Goal: Communication & Community: Answer question/provide support

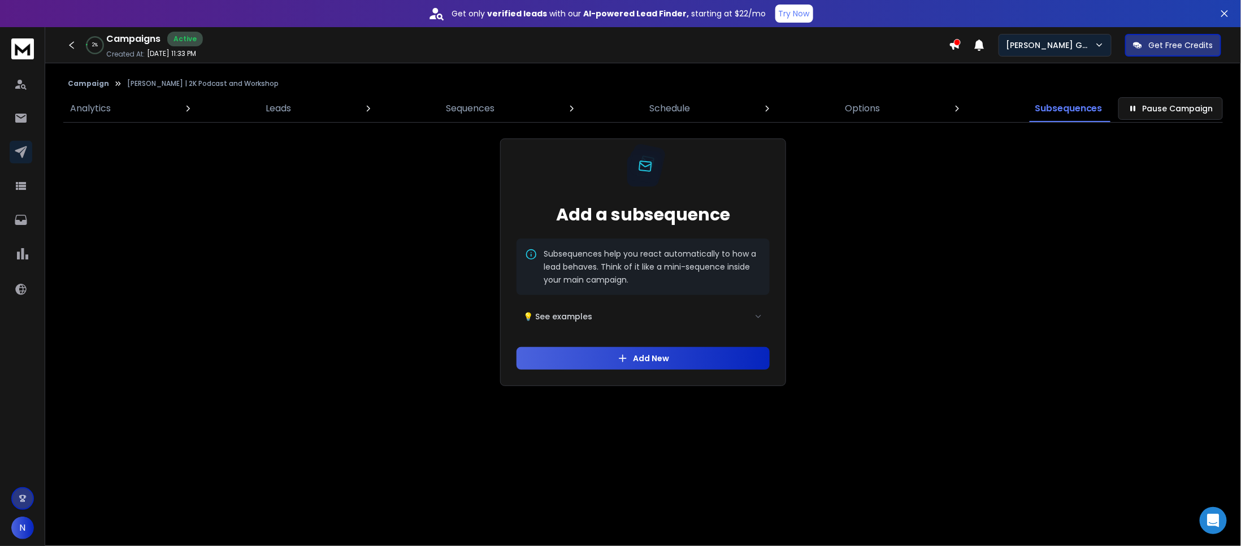
click at [1068, 40] on p "[PERSON_NAME] Group" at bounding box center [1050, 45] width 89 height 11
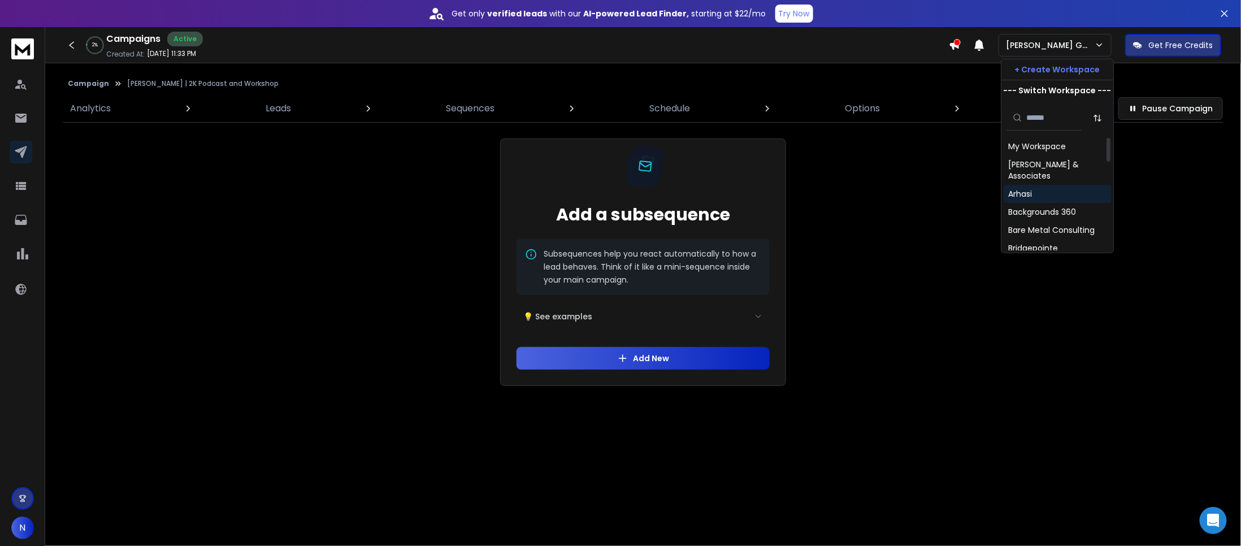
click at [1055, 193] on div "Arhasi" at bounding box center [1057, 194] width 107 height 18
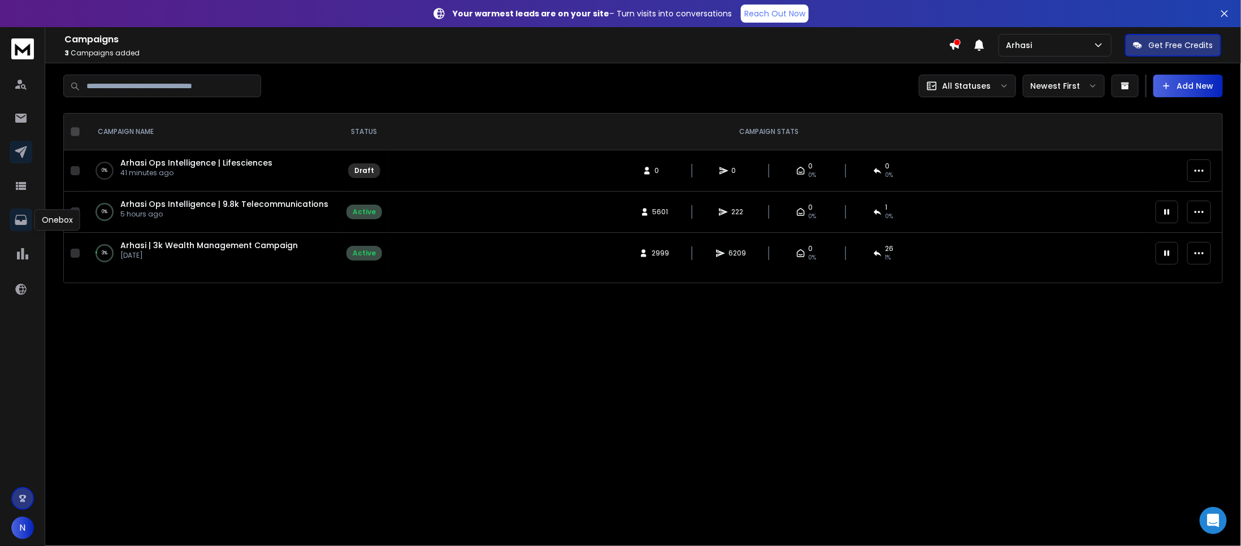
click at [23, 223] on icon at bounding box center [21, 220] width 12 height 10
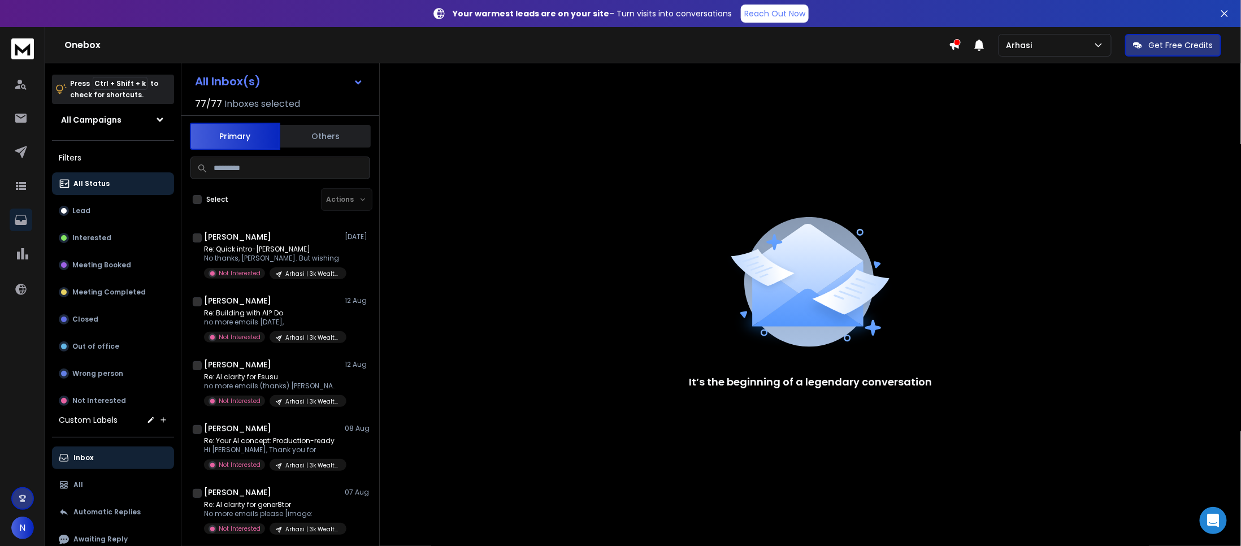
click at [332, 150] on div "Primary Others Select Actions [PERSON_NAME] [DATE] Re: Quick intro-[PERSON_NAME…" at bounding box center [280, 375] width 198 height 501
click at [337, 131] on button "Others" at bounding box center [325, 136] width 90 height 25
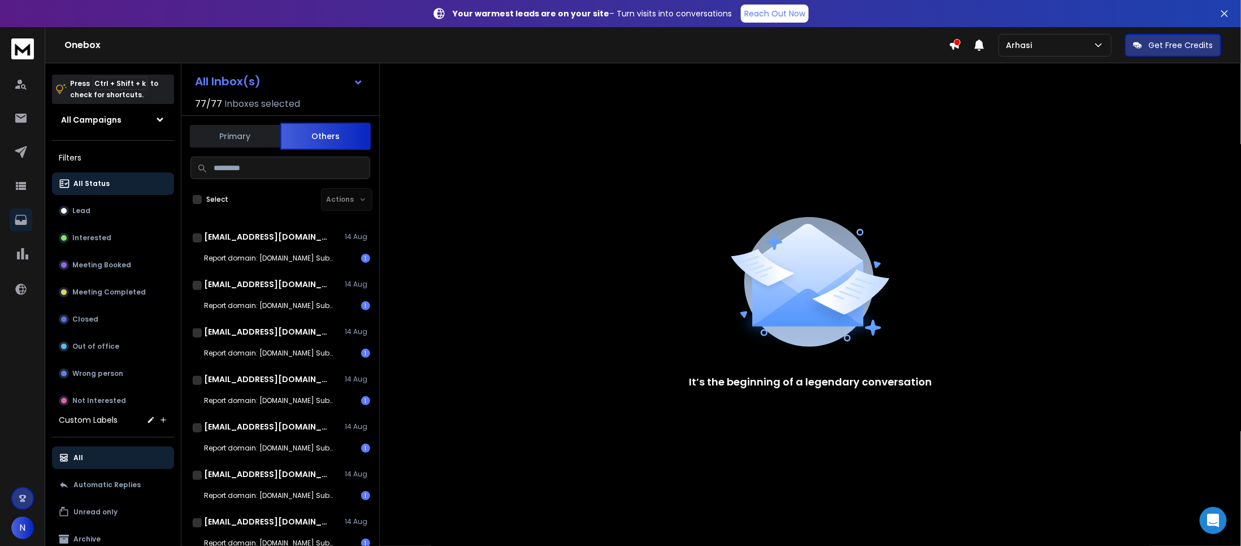
click at [245, 139] on button "Primary" at bounding box center [235, 136] width 90 height 25
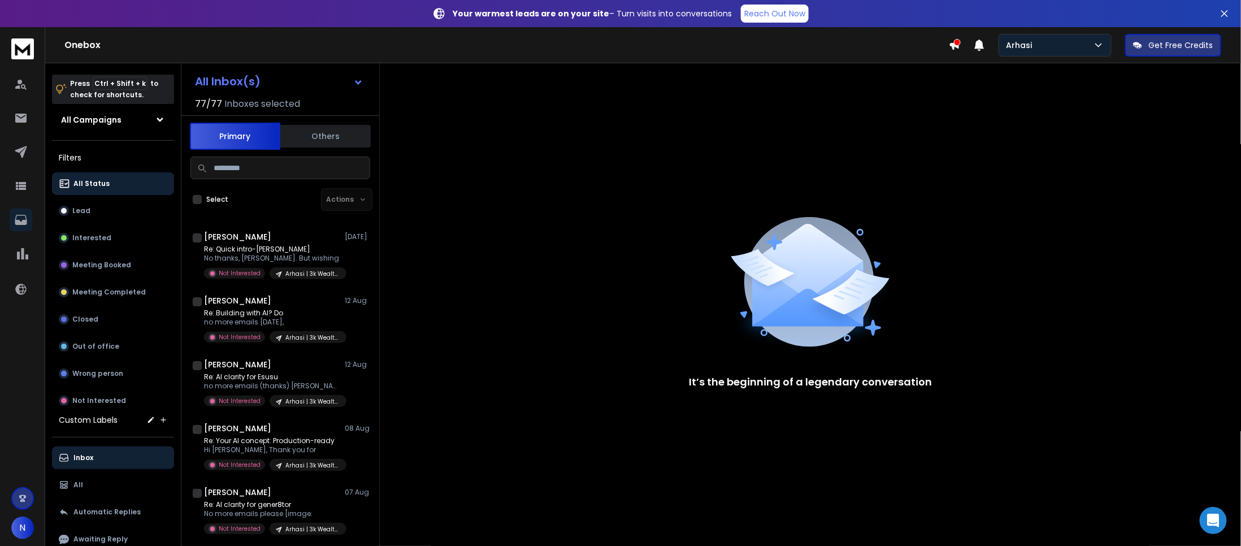
click at [1067, 35] on button "Arhasi" at bounding box center [1055, 45] width 113 height 23
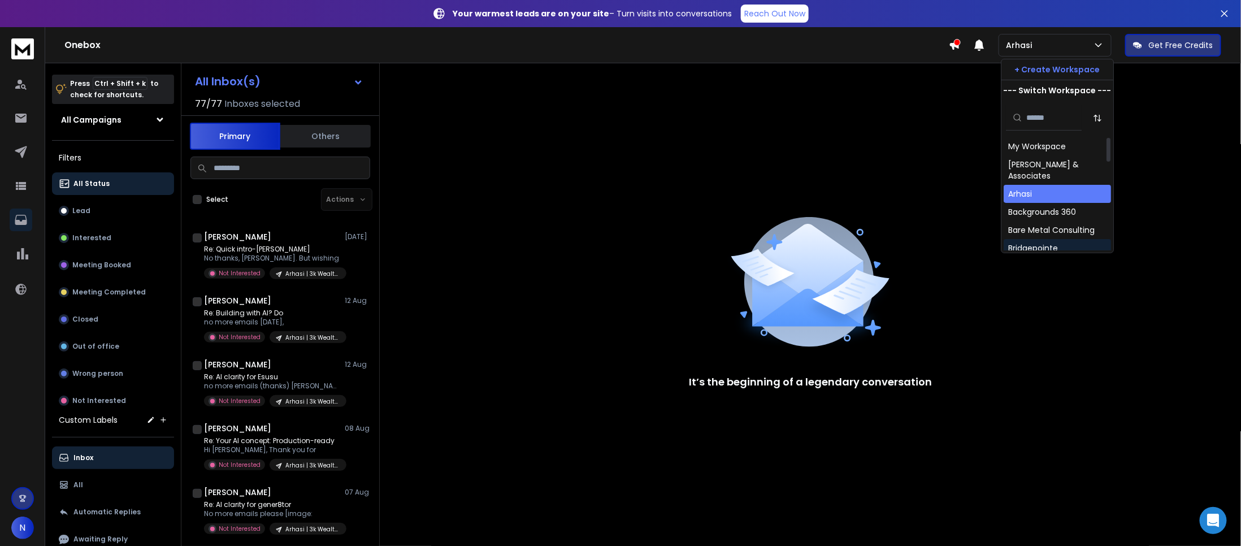
click at [1048, 244] on div "Bridgepointe Technologies" at bounding box center [1058, 254] width 98 height 23
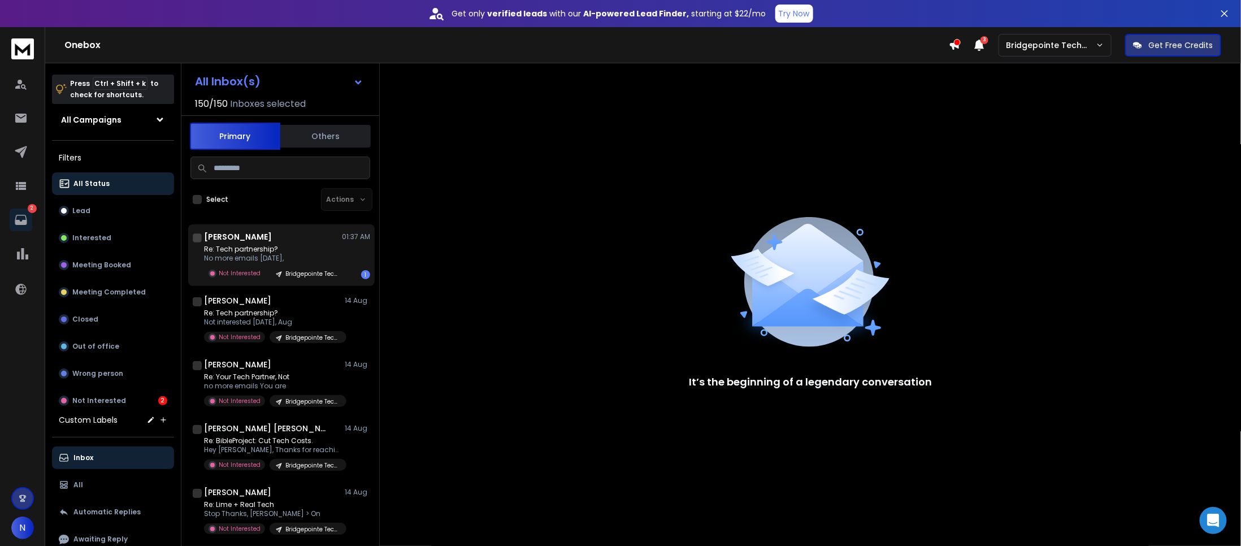
click at [275, 252] on p "Re: Tech partnership?" at bounding box center [272, 249] width 136 height 9
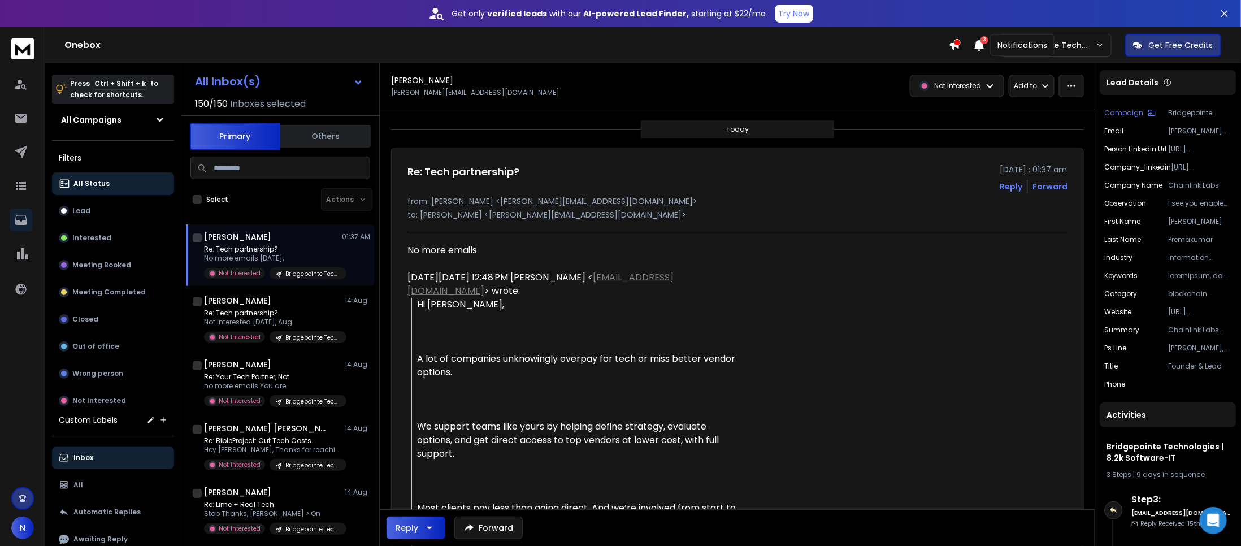
click at [1035, 42] on div "Notifications" at bounding box center [1022, 44] width 64 height 21
click at [1076, 36] on button "Bridgepointe Technologies" at bounding box center [1055, 45] width 113 height 23
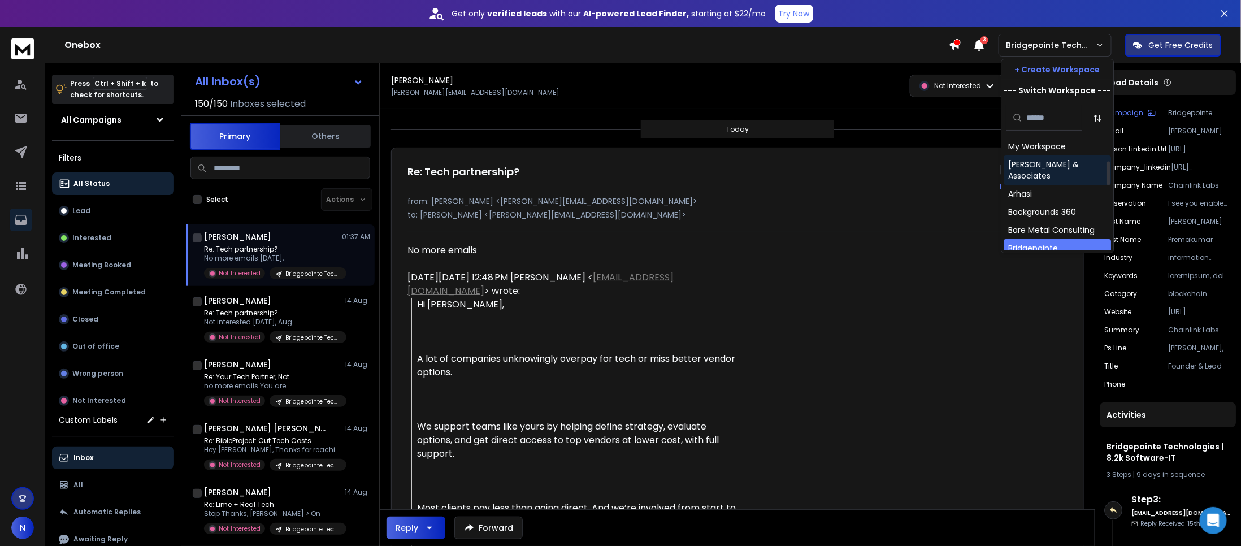
scroll to position [113, 0]
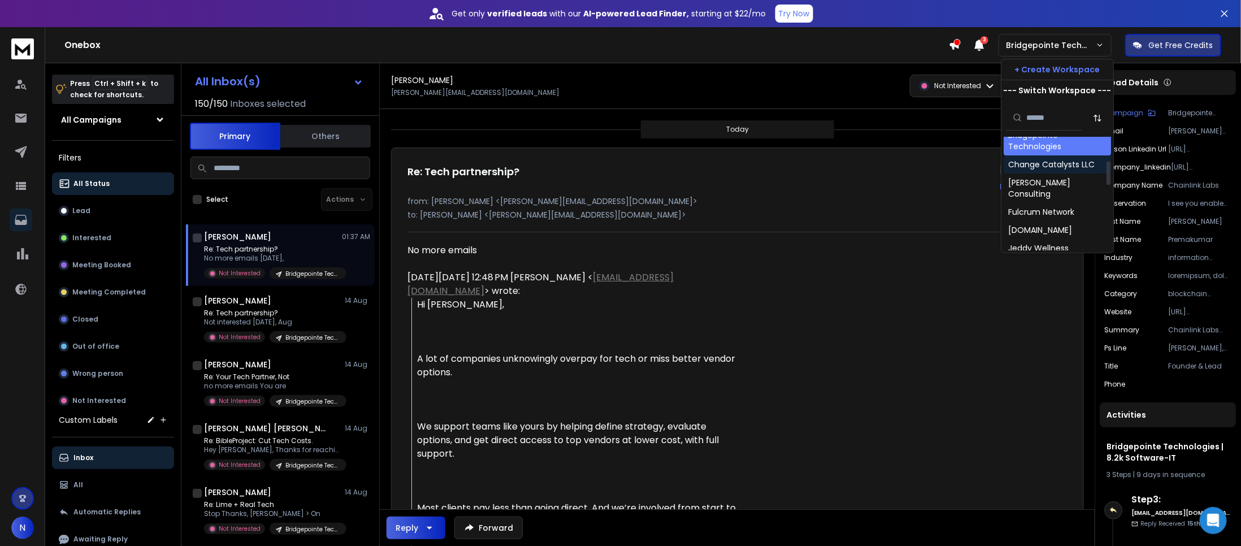
click at [1077, 158] on div "Change Catalysts LLC" at bounding box center [1057, 164] width 107 height 18
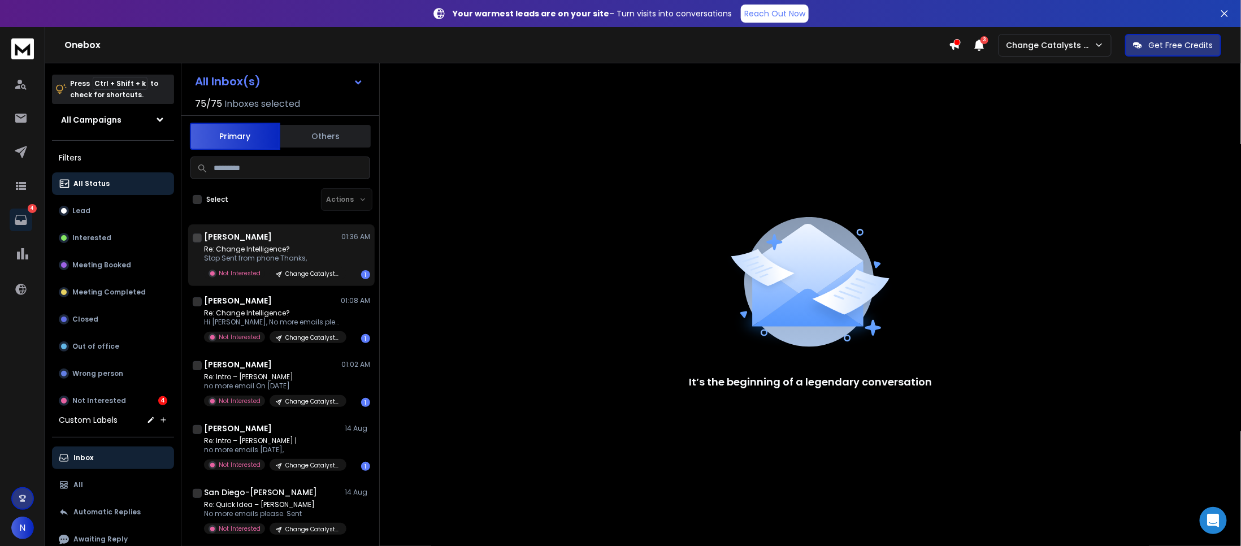
click at [312, 237] on div "Ashfak Pirvani 01:36 AM" at bounding box center [287, 236] width 166 height 11
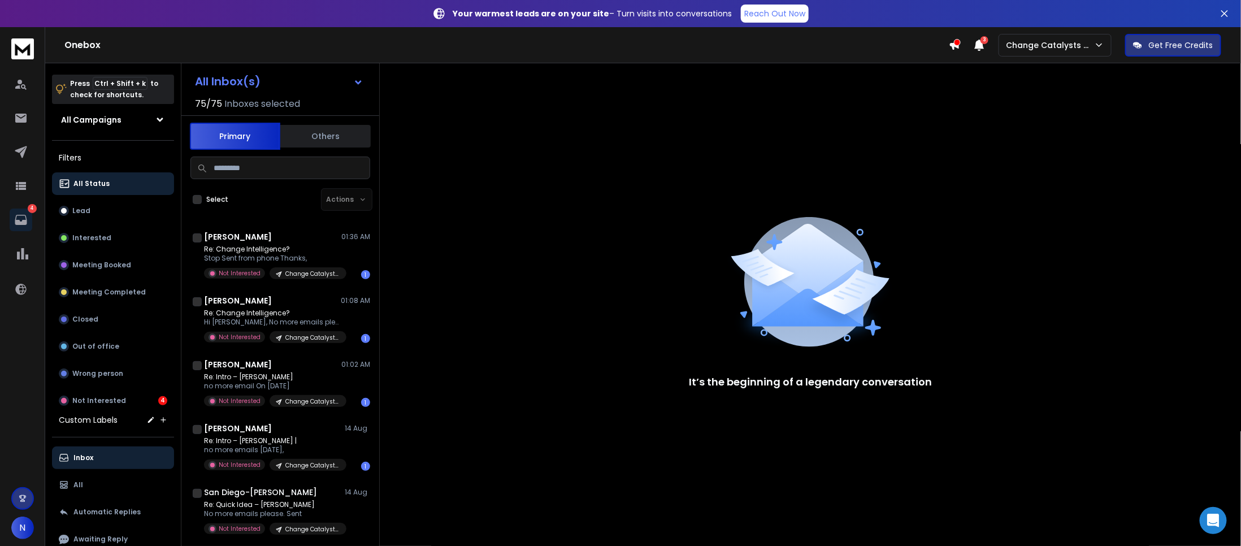
drag, startPoint x: 312, startPoint y: 236, endPoint x: 324, endPoint y: 222, distance: 19.3
click at [313, 237] on div "Ashfak Pirvani 01:36 AM" at bounding box center [287, 236] width 166 height 11
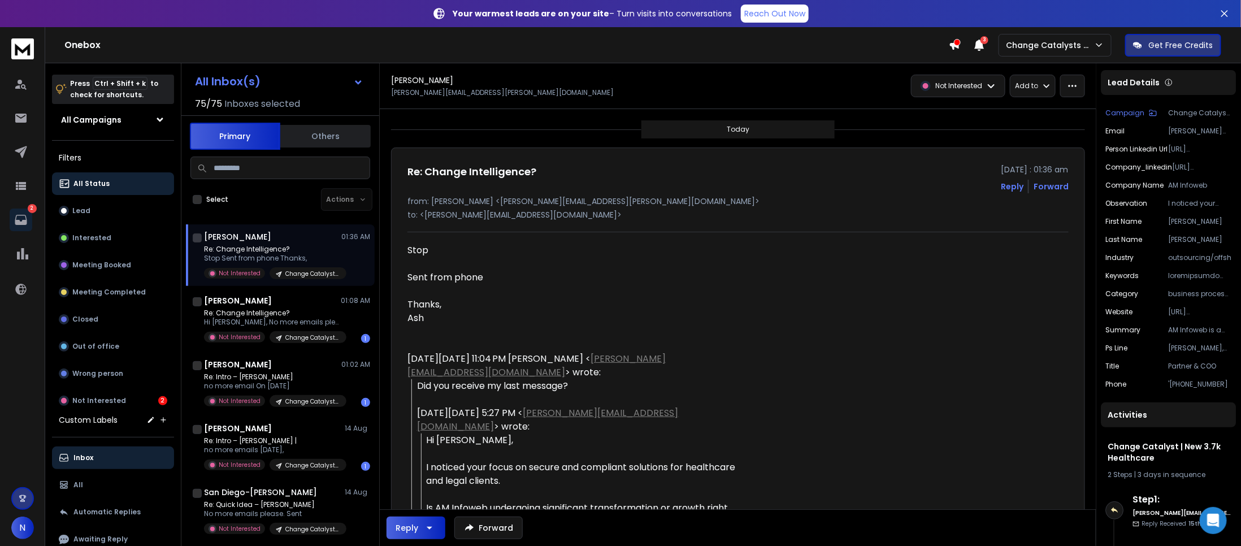
click at [324, 244] on div "Ashfak Pirvani 01:36 AM Re: Change Intelligence? Stop Sent from phone Thanks, N…" at bounding box center [287, 255] width 166 height 48
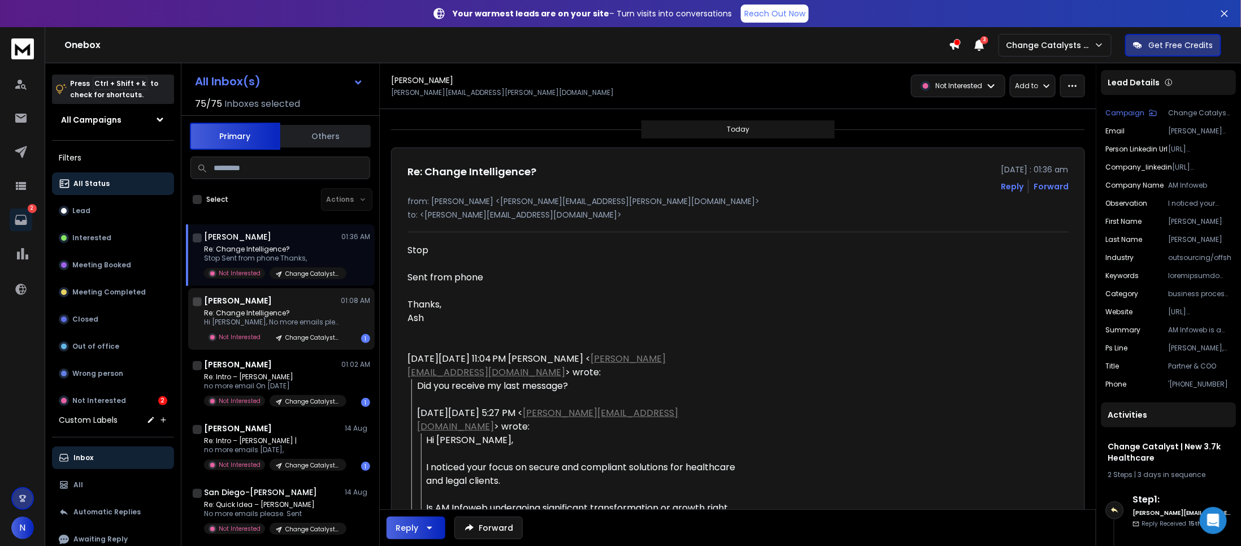
click at [328, 305] on div "Darrin M. Hanna 01:08 AM" at bounding box center [287, 300] width 166 height 11
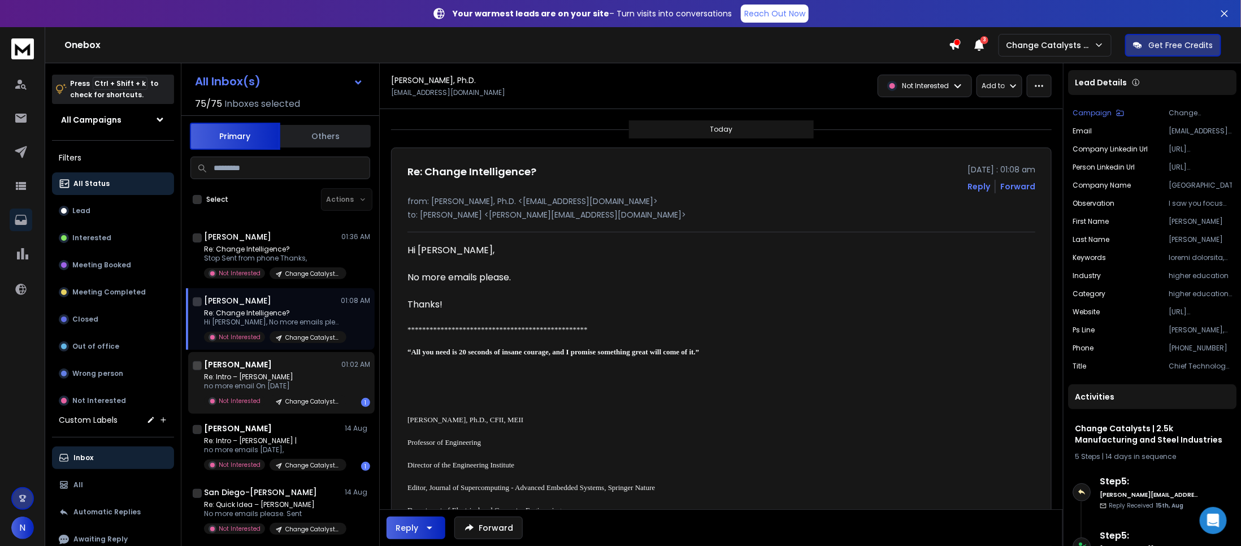
click at [350, 393] on div "Re: Intro – Patrick no more email On 8/14/2025 Not Interested Change Catalyst |…" at bounding box center [287, 390] width 166 height 34
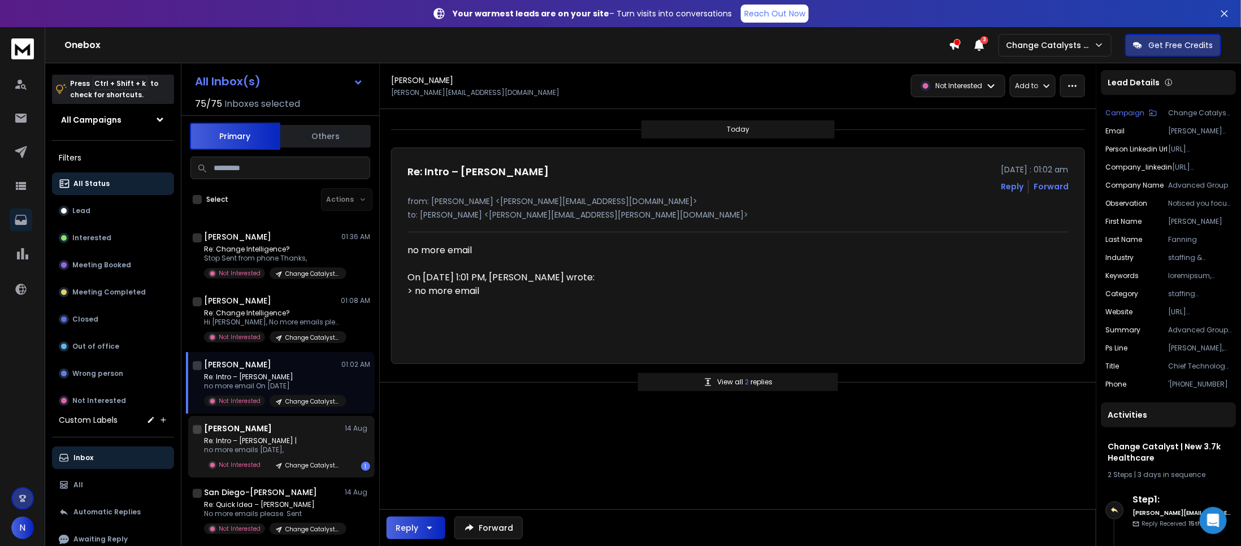
click at [345, 436] on div "Re: Intro – Beth | no more emails On Thu, Not Interested Change Catalyst | New …" at bounding box center [287, 453] width 166 height 34
click at [344, 436] on div "Re: Intro – Beth | no more emails On Thu, Not Interested Change Catalyst | New …" at bounding box center [287, 453] width 166 height 34
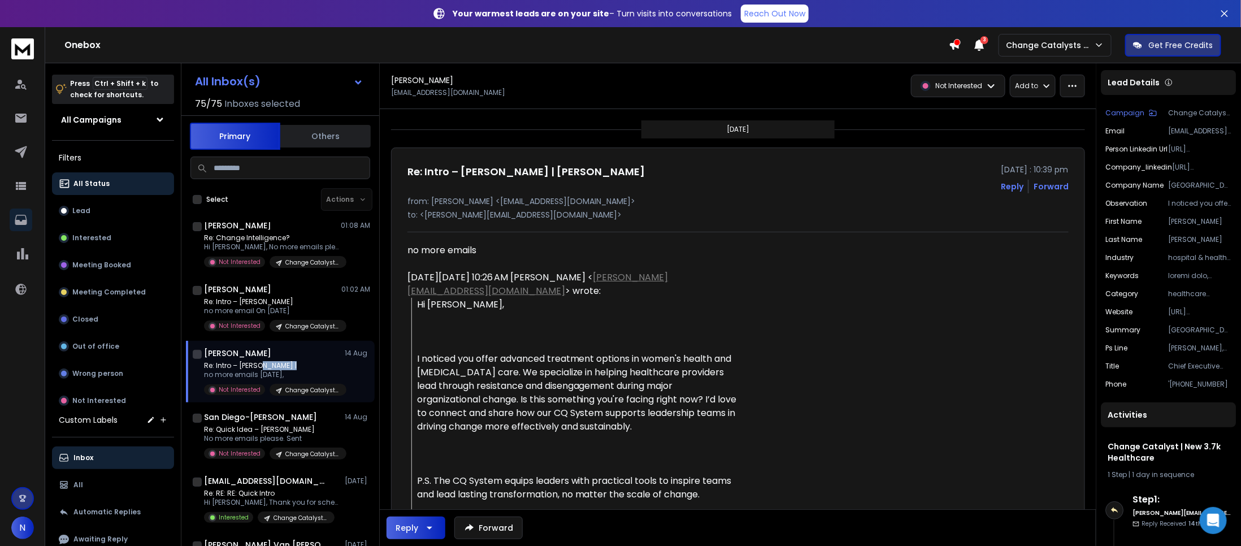
scroll to position [79, 0]
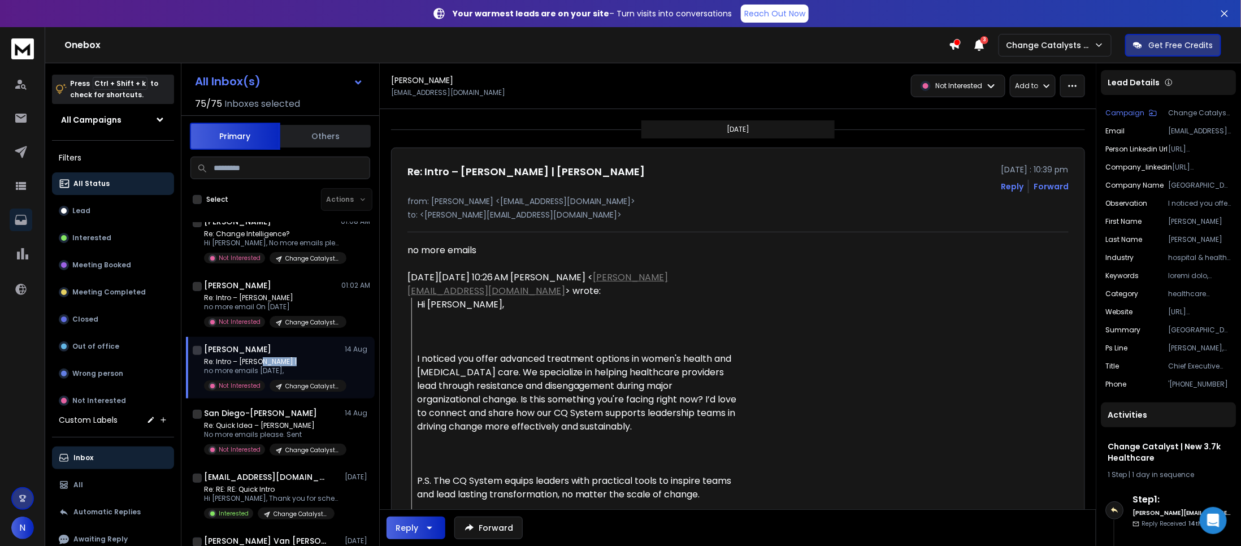
click at [382, 348] on div "Yesterday Re: Intro – Beth | Barbara 14 August 2025 : 10:39 pm Reply Forward fr…" at bounding box center [738, 554] width 717 height 868
click at [340, 396] on div "Dr. Beth Comeau 14 Aug Re: Intro – Beth | no more emails On Thu, Not Interested…" at bounding box center [281, 368] width 187 height 62
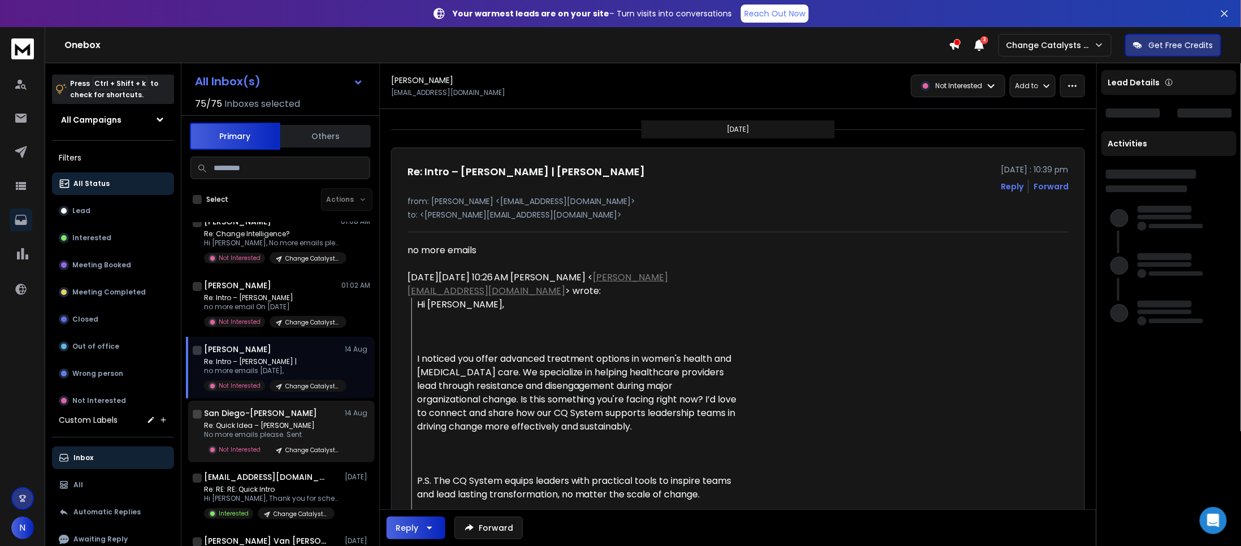
click at [323, 417] on div "San Diego-Linda Larson 14 Aug" at bounding box center [287, 413] width 166 height 11
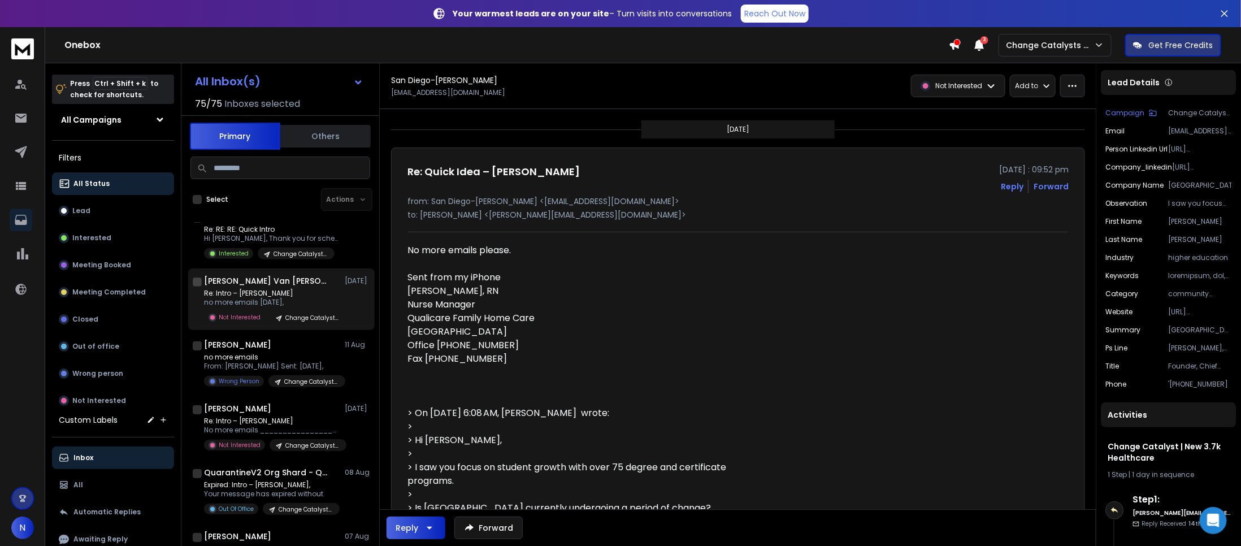
scroll to position [226, 0]
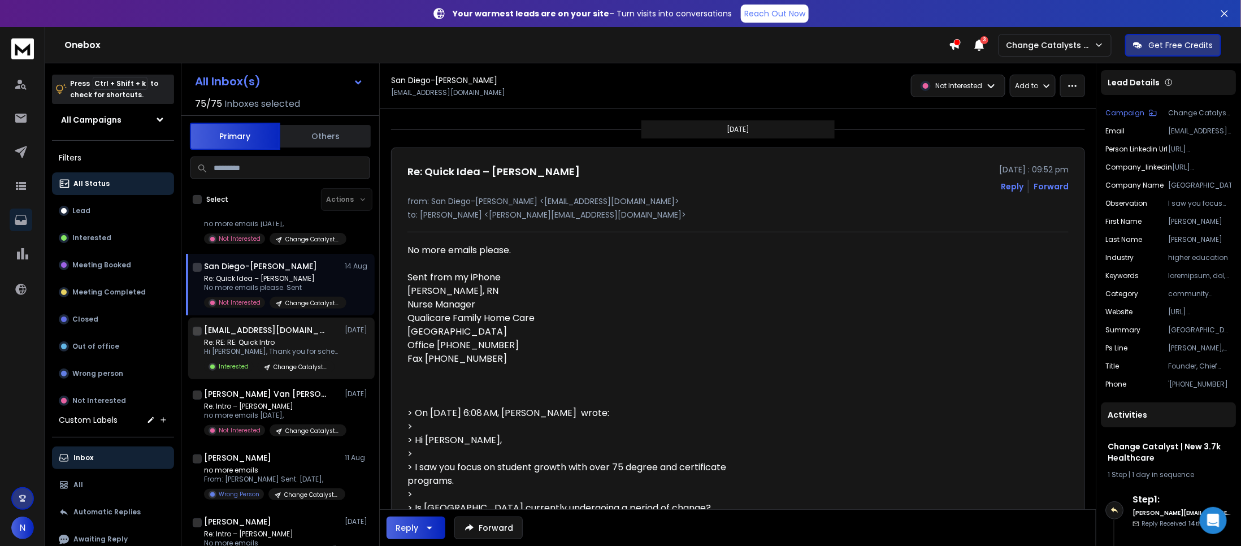
click at [329, 334] on div "suthmancraig@teamcenturion.com 13 Aug" at bounding box center [287, 329] width 166 height 11
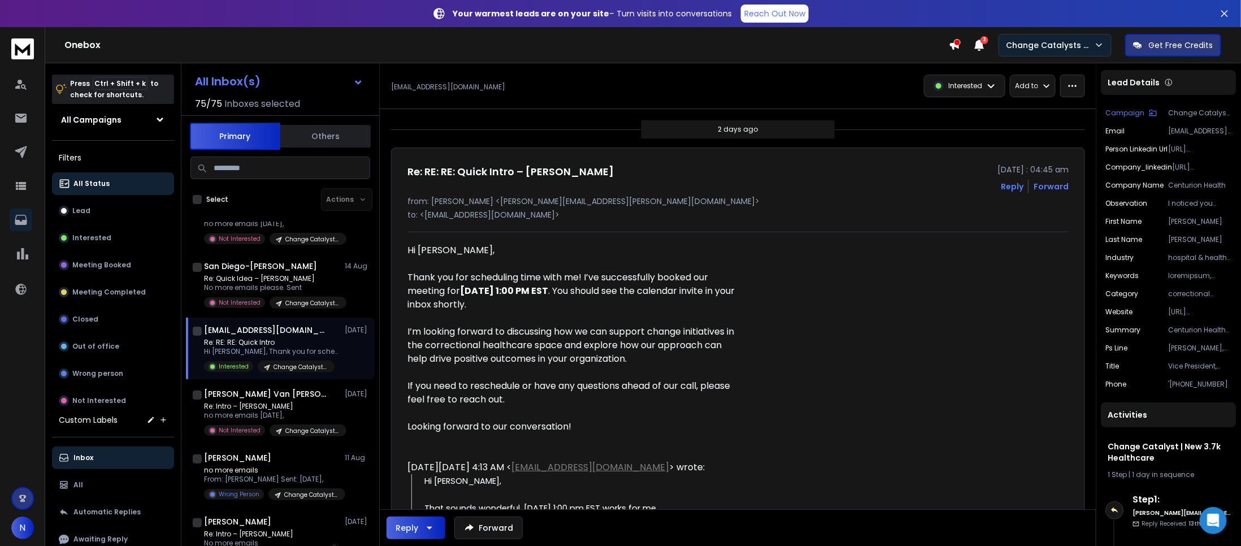
click at [1040, 42] on p "Change Catalysts LLC" at bounding box center [1050, 45] width 88 height 11
click at [1079, 43] on p "Change Catalysts LLC" at bounding box center [1050, 45] width 88 height 11
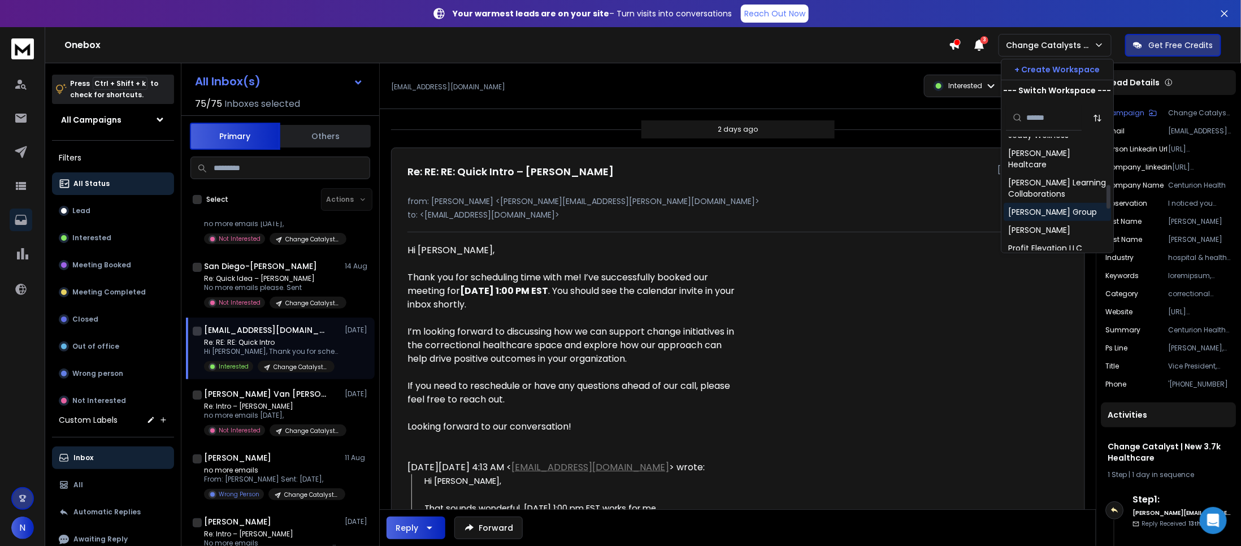
click at [1046, 206] on div "Marcel Schwantes Group" at bounding box center [1053, 211] width 89 height 11
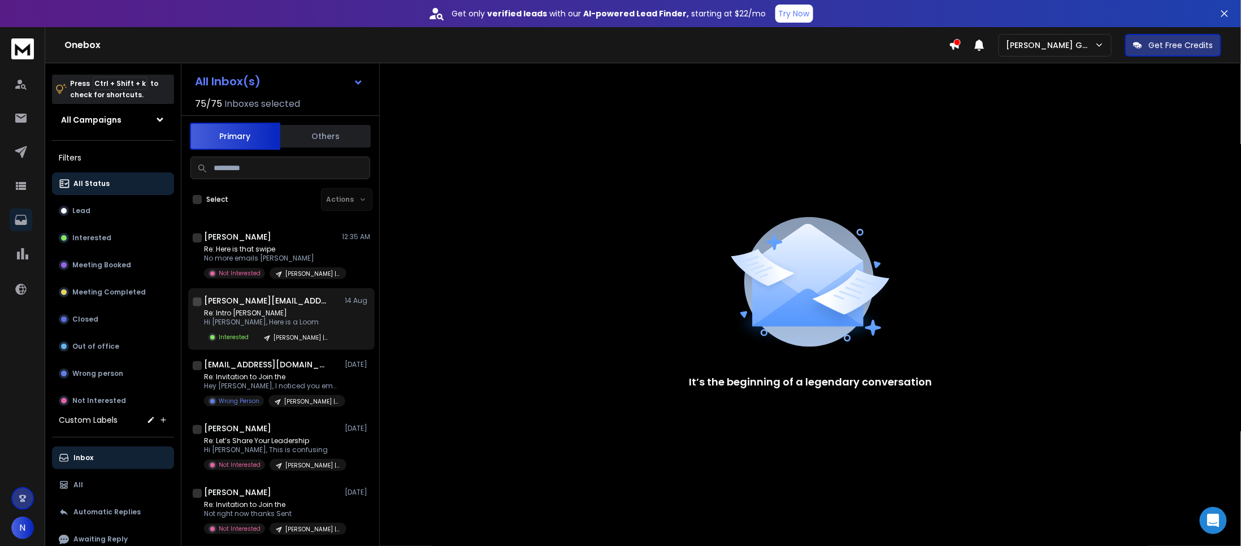
click at [341, 313] on div "Re: Intro Kenneth Hi Kenneth, Here is a Loom Interested Marcel Scwantes | 3.0K …" at bounding box center [287, 326] width 166 height 34
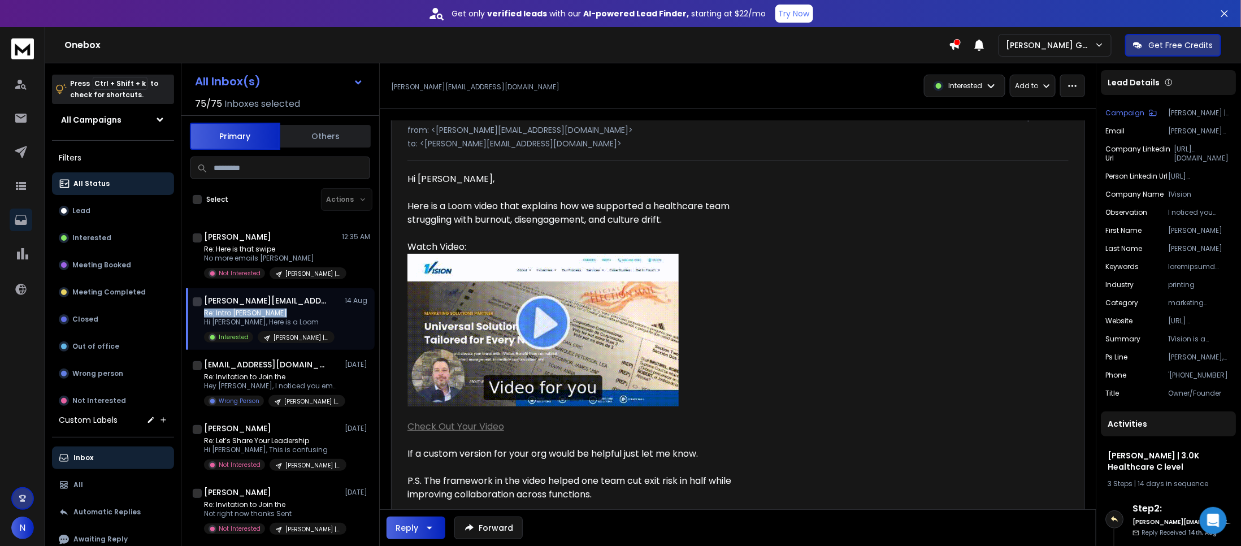
scroll to position [226, 0]
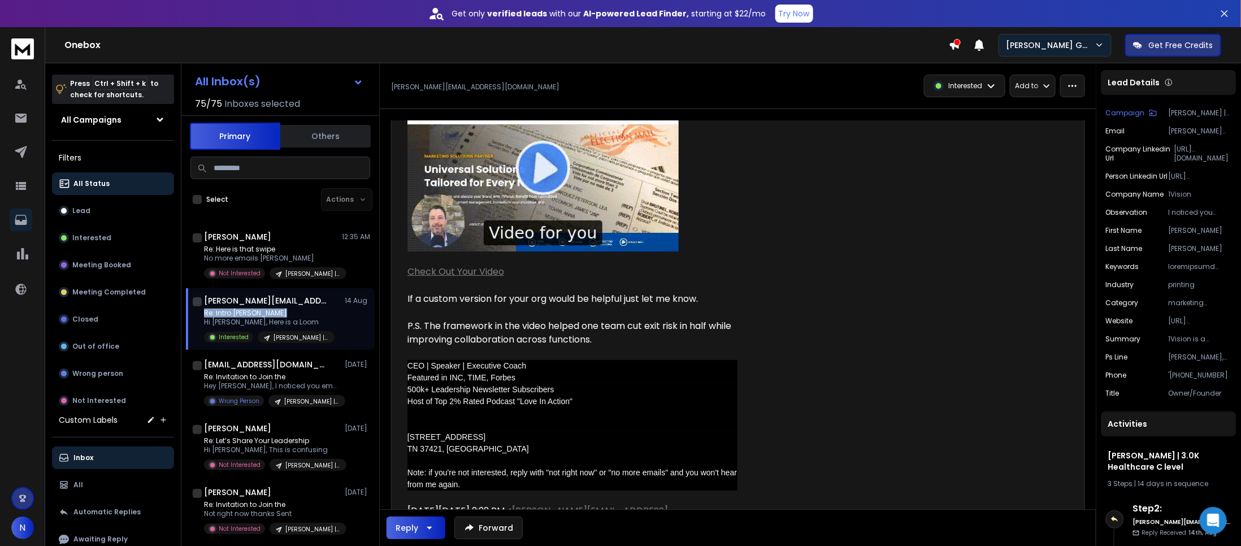
click at [1029, 41] on p "[PERSON_NAME] Group" at bounding box center [1050, 45] width 89 height 11
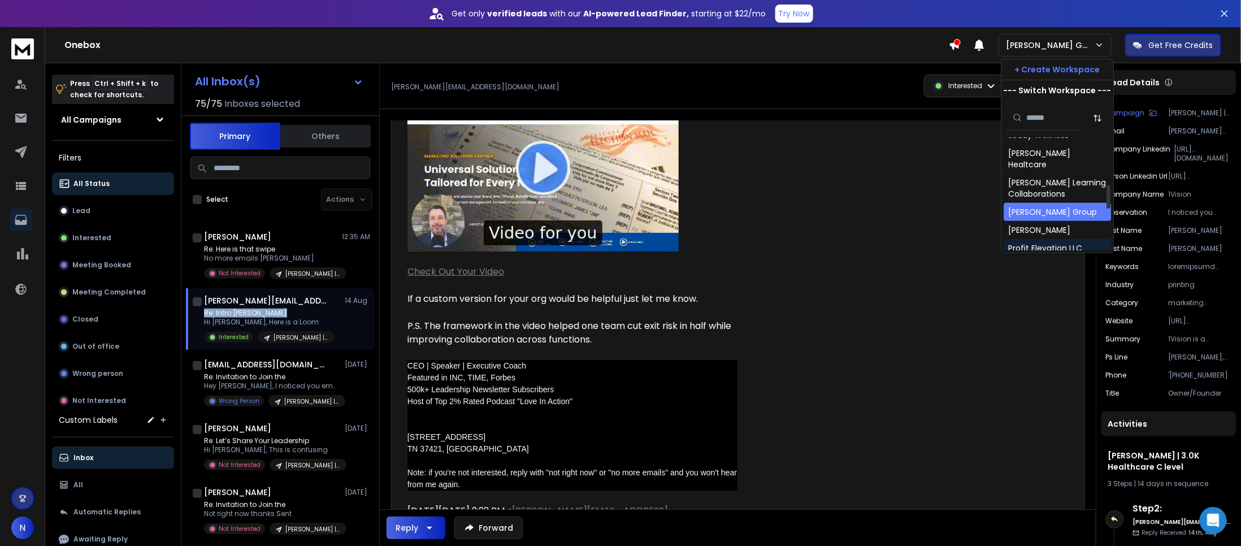
click at [1060, 243] on div "Profit Elevation LLC" at bounding box center [1046, 248] width 74 height 11
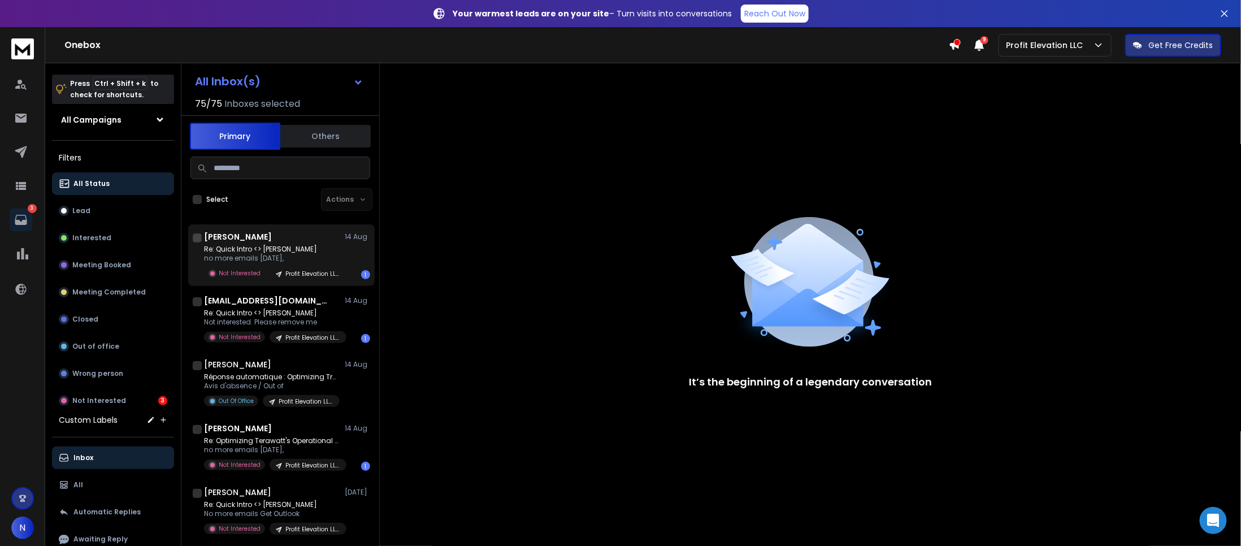
click at [324, 254] on p "no more emails [DATE]," at bounding box center [272, 258] width 136 height 9
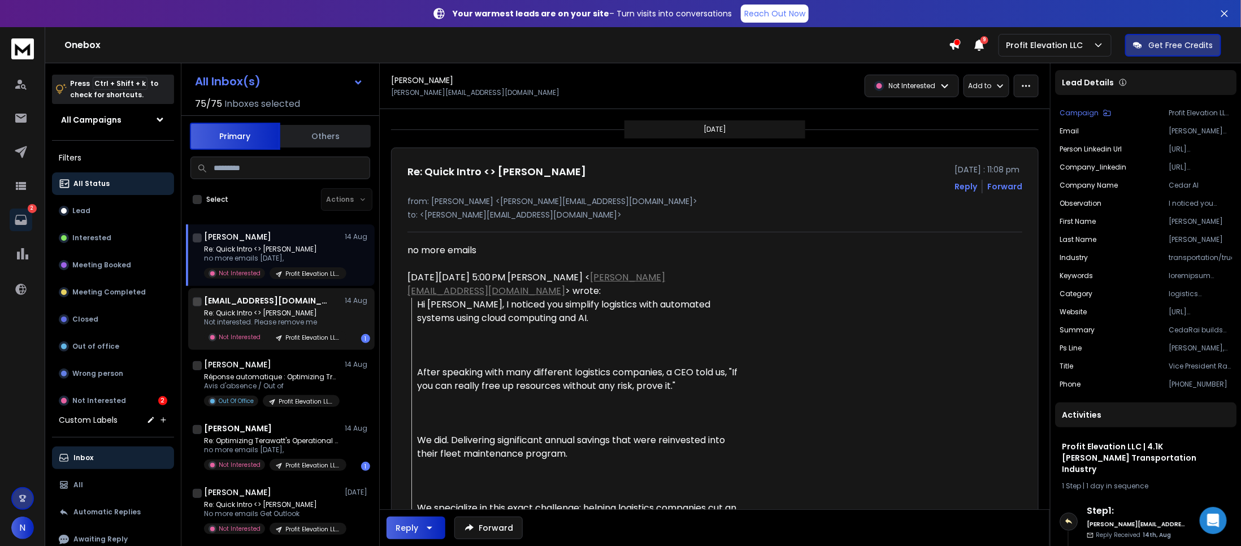
click at [328, 314] on p "Re: Quick Intro <> [PERSON_NAME]" at bounding box center [272, 313] width 136 height 9
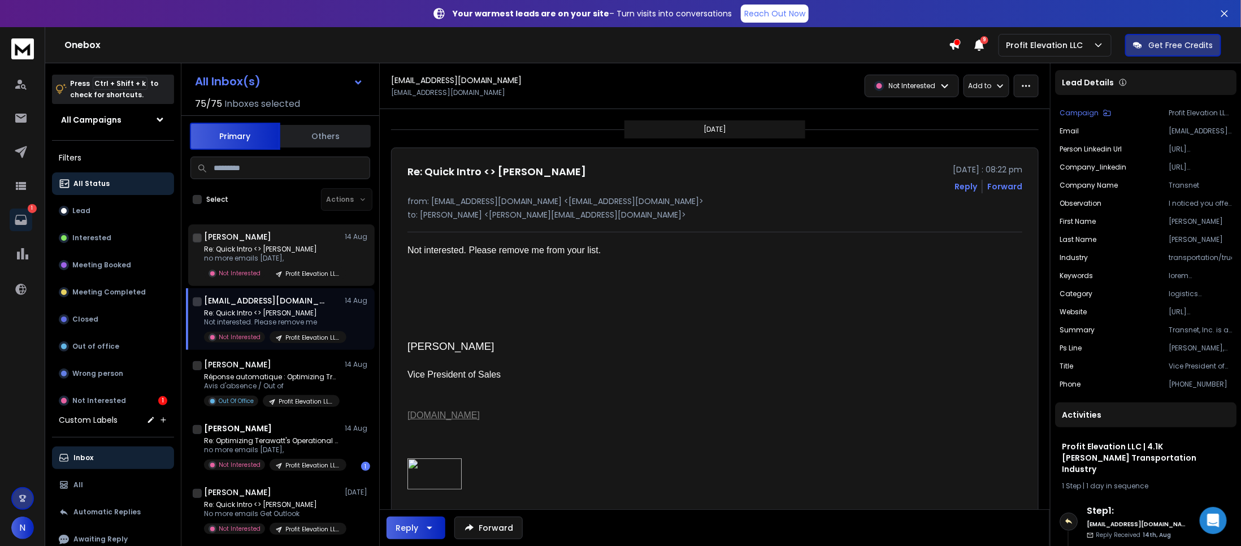
click at [345, 244] on div "[PERSON_NAME] [DATE] Re: Quick Intro <> [PERSON_NAME] no more emails [DATE], No…" at bounding box center [287, 255] width 166 height 48
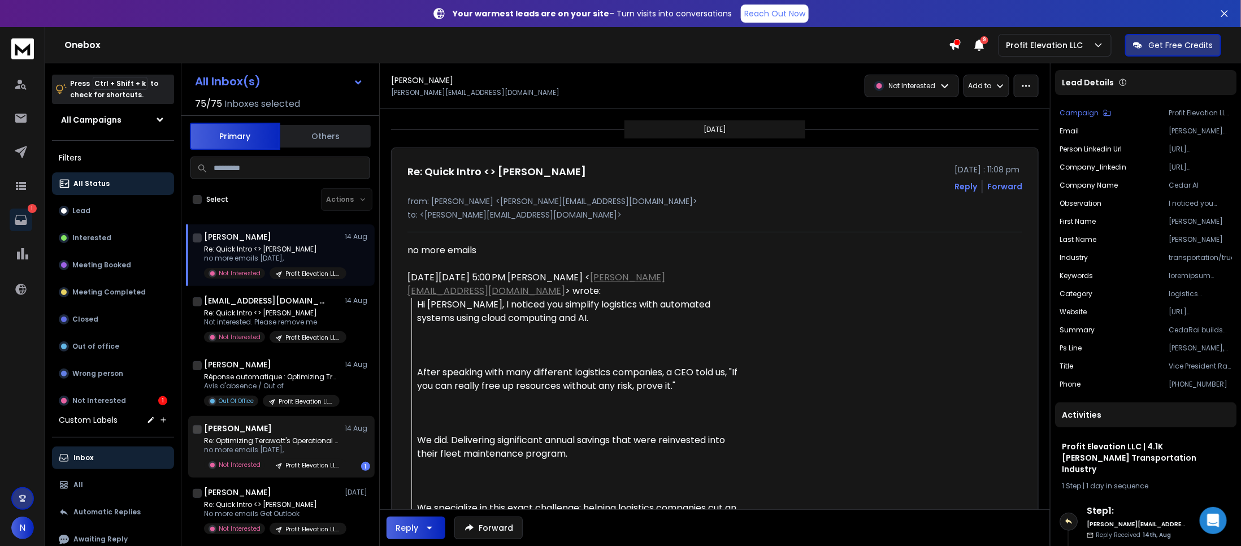
click at [333, 435] on div "Julia Sher 14 Aug Re: Optimizing Terawatt's Operational Costs? no more emails O…" at bounding box center [287, 447] width 166 height 48
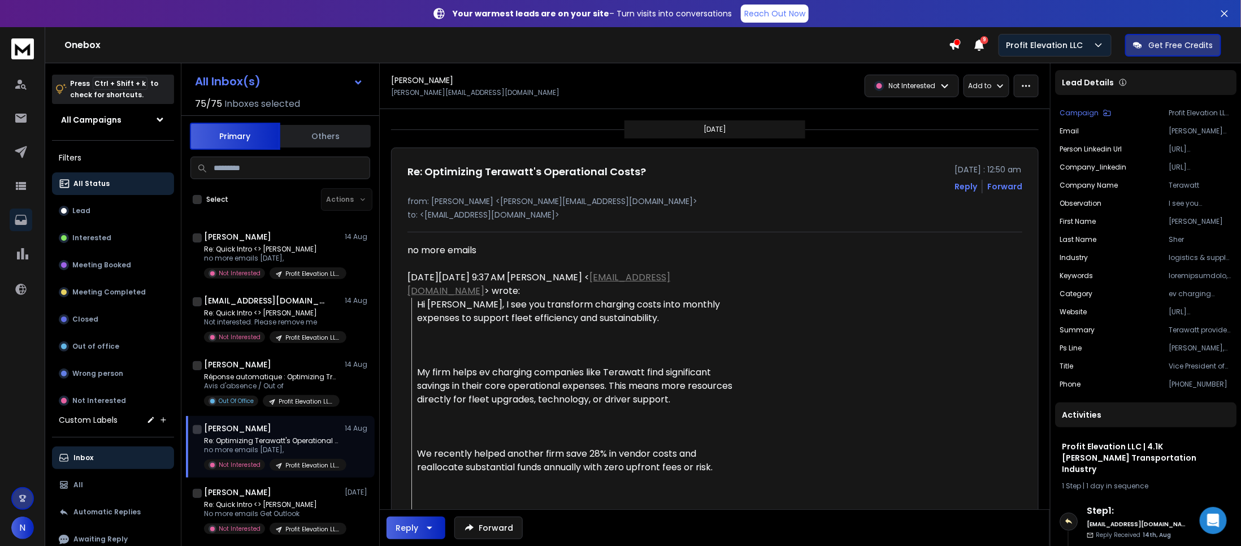
click at [1068, 51] on button "Profit Elevation LLC" at bounding box center [1055, 45] width 113 height 23
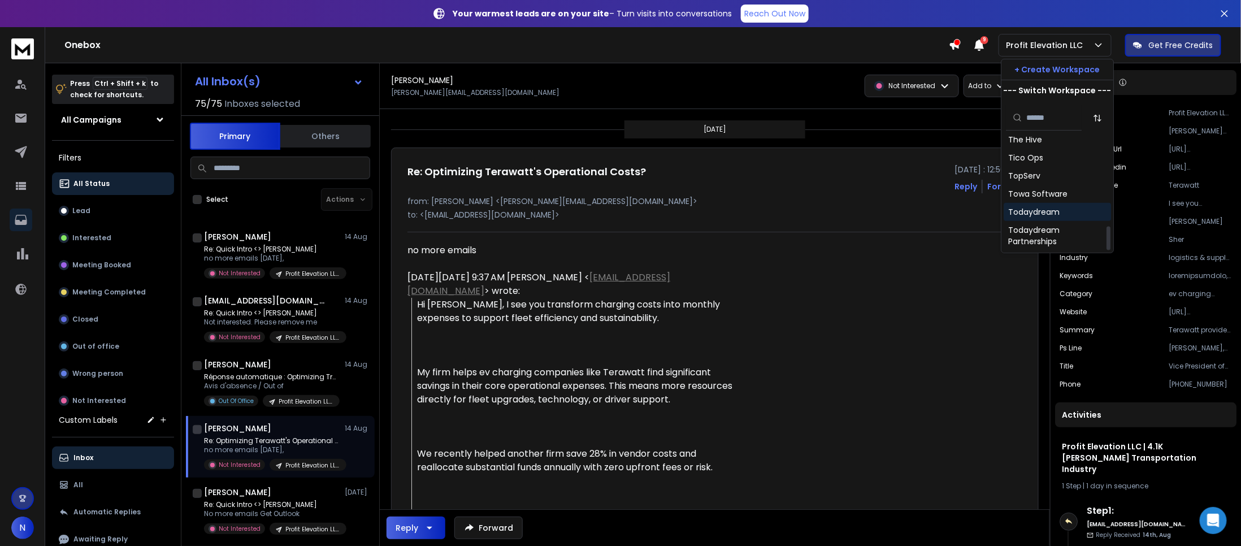
scroll to position [312, 0]
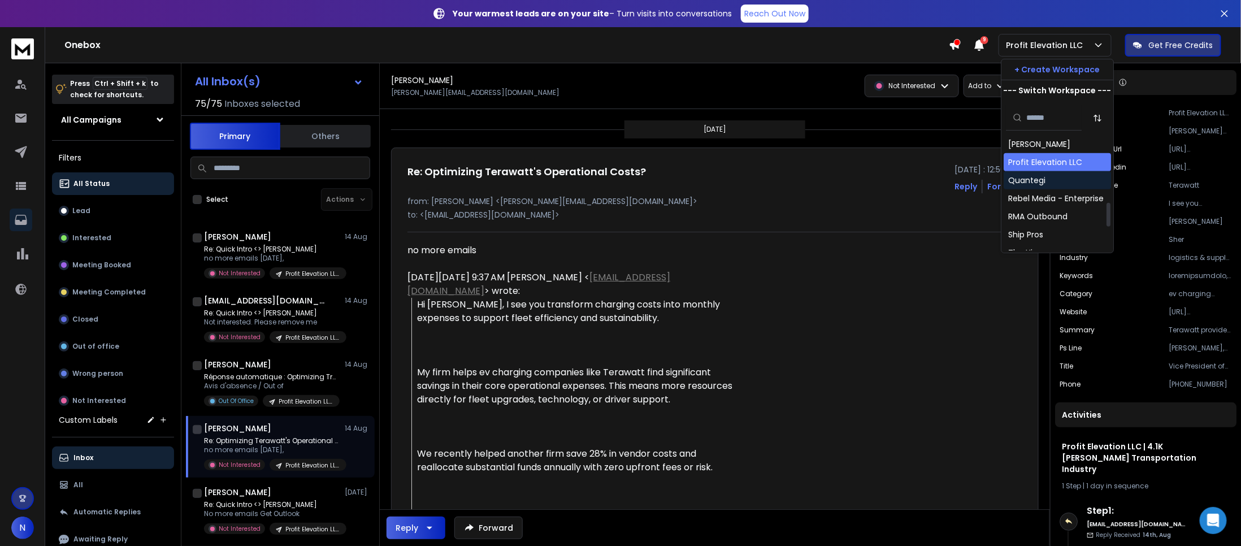
click at [1048, 179] on div "Quantegi" at bounding box center [1057, 180] width 107 height 18
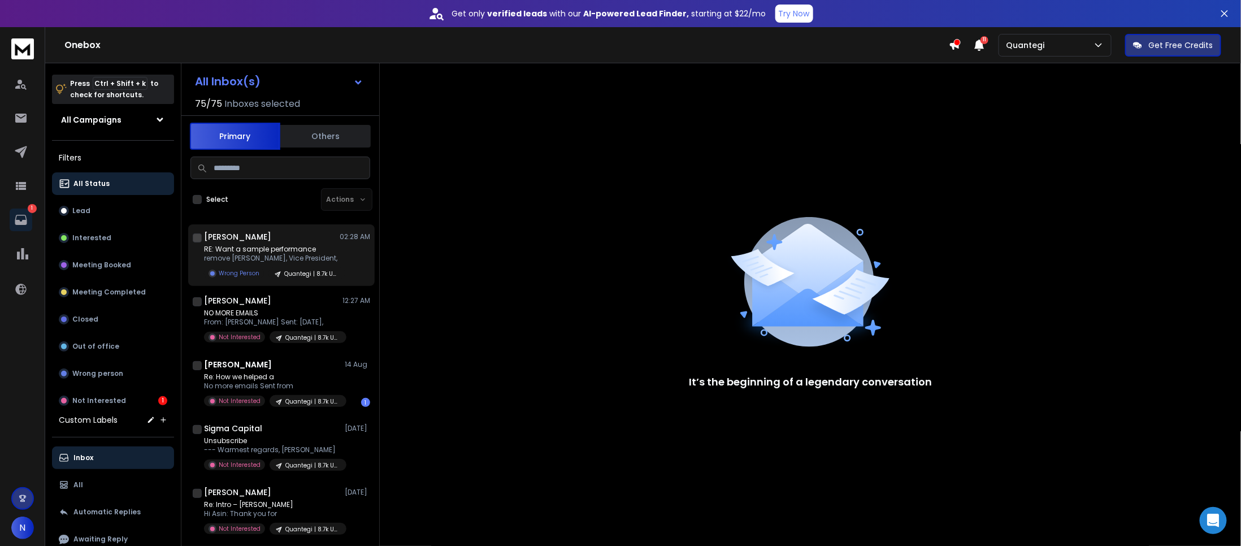
click at [344, 255] on div "RE: Want a sample performance remove [PERSON_NAME], Vice President, Wrong Perso…" at bounding box center [287, 262] width 166 height 34
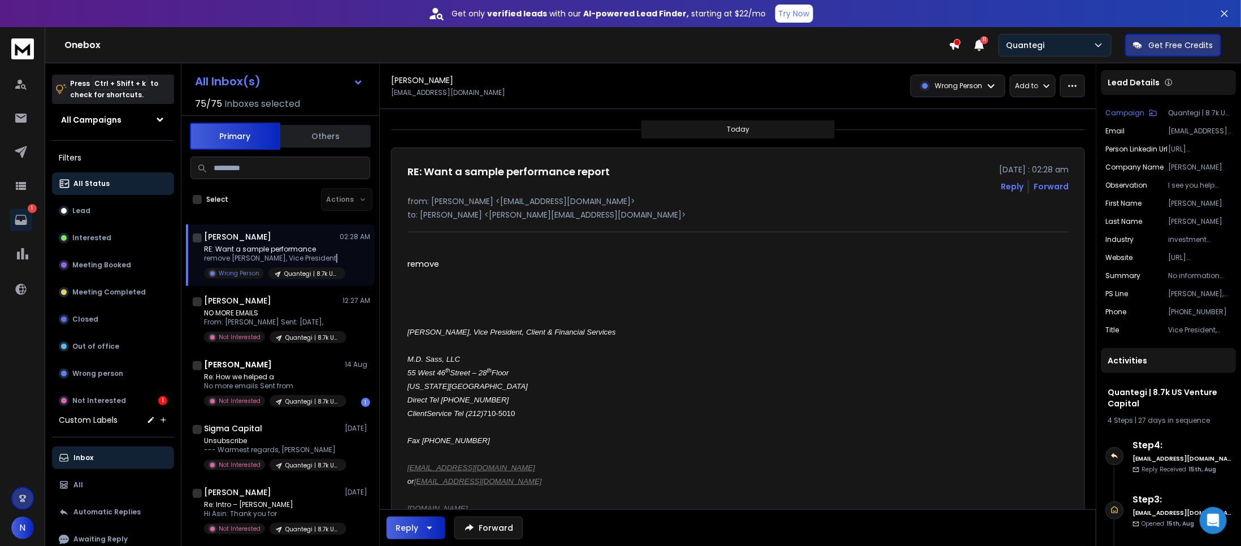
click at [1074, 42] on div "Quantegi" at bounding box center [1055, 45] width 98 height 11
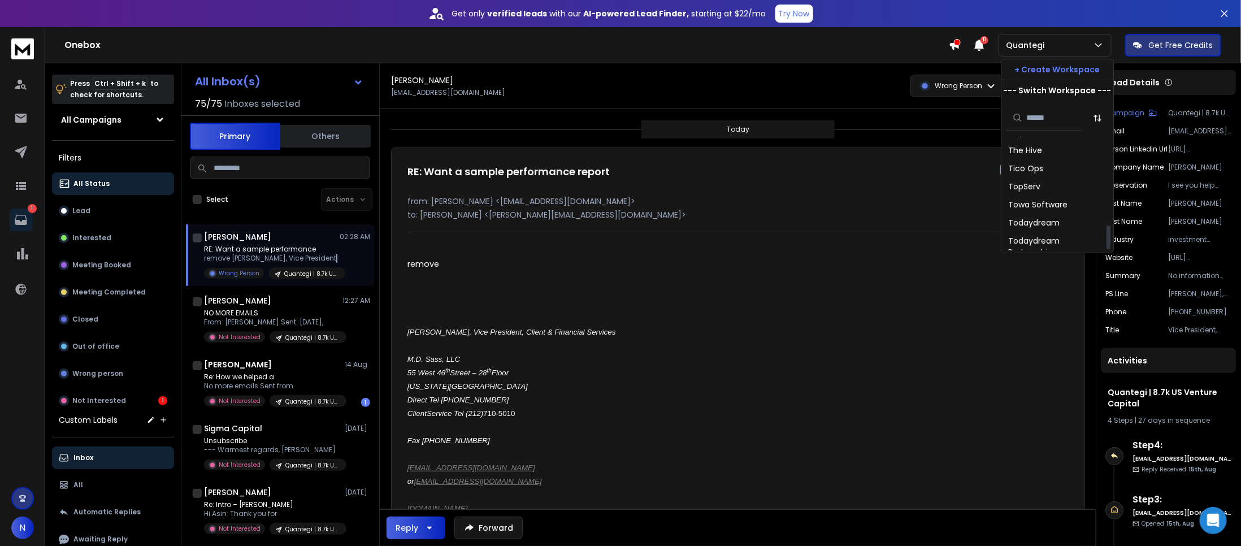
scroll to position [425, 0]
click at [1048, 193] on div "Towa Software" at bounding box center [1038, 193] width 59 height 11
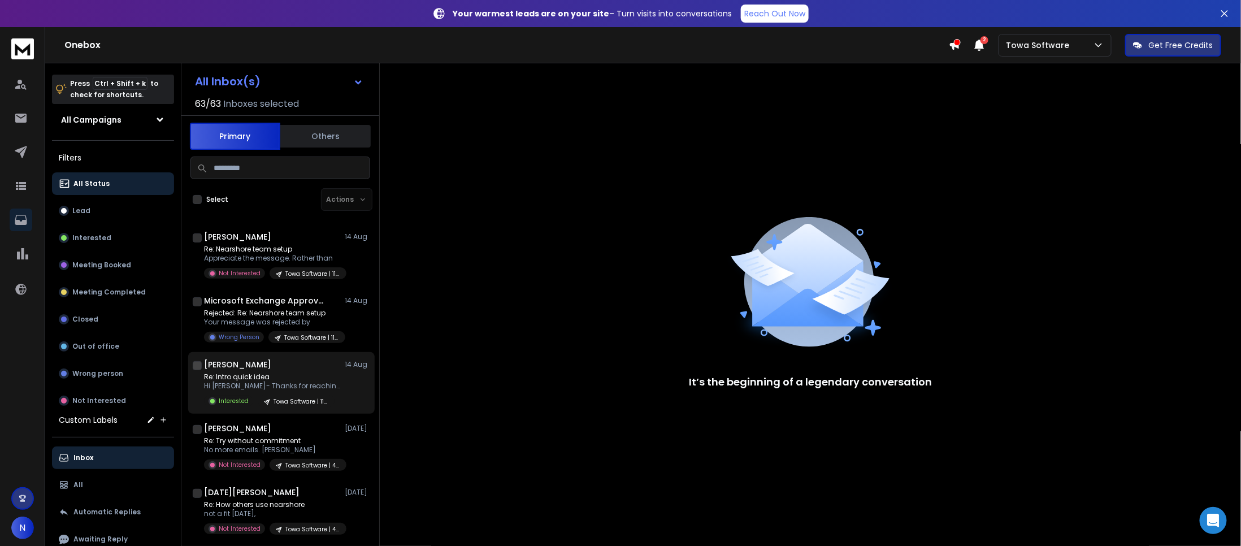
click at [323, 375] on p "Re: Intro quick idea" at bounding box center [272, 377] width 136 height 9
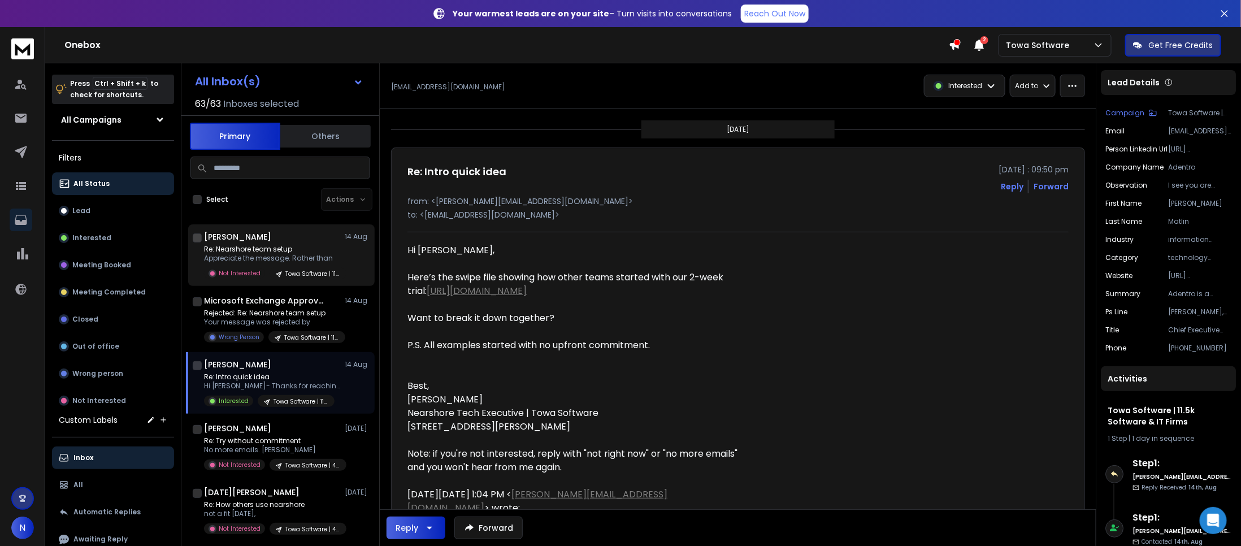
click at [337, 241] on div "[PERSON_NAME] [DATE]" at bounding box center [287, 236] width 166 height 11
